Goal: Task Accomplishment & Management: Manage account settings

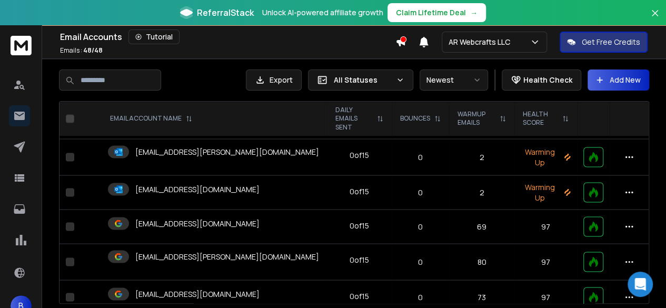
scroll to position [1053, 0]
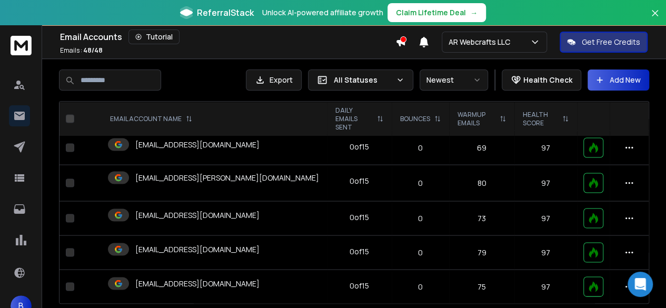
click at [624, 80] on button "Add New" at bounding box center [619, 80] width 62 height 21
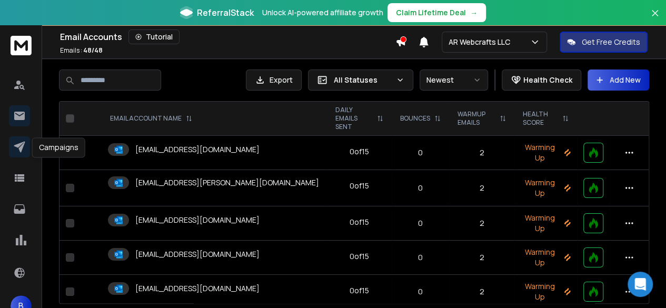
click at [21, 146] on icon at bounding box center [19, 147] width 11 height 11
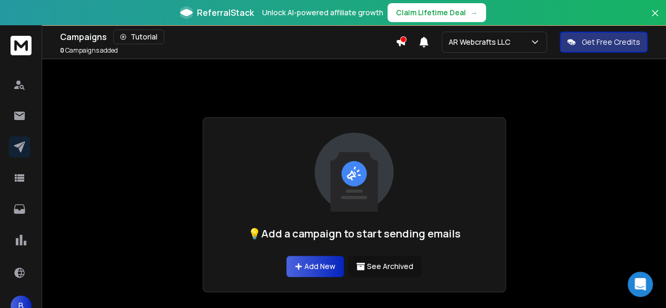
scroll to position [80, 0]
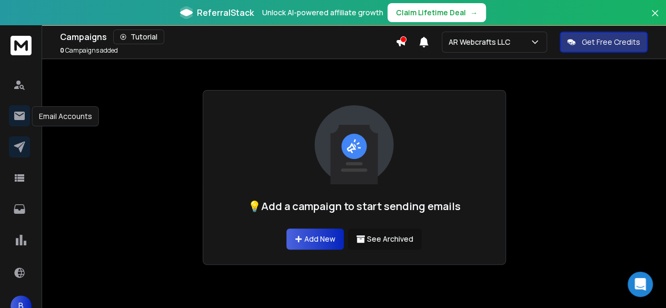
click at [17, 107] on link at bounding box center [19, 115] width 21 height 21
